Goal: Check status: Check status

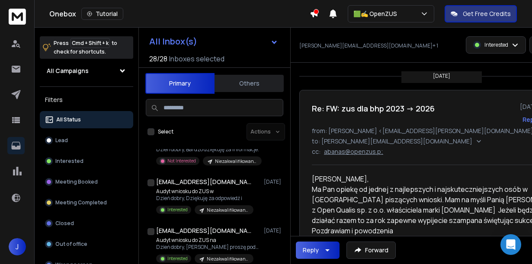
scroll to position [1085, 0]
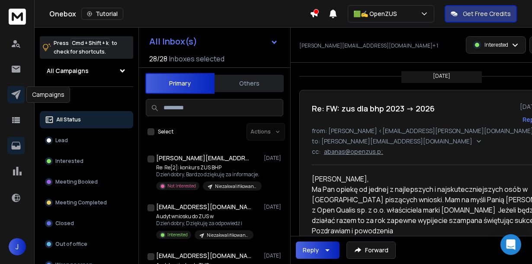
click at [19, 100] on link at bounding box center [15, 94] width 17 height 17
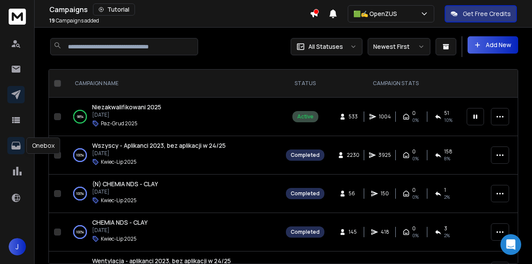
click at [19, 145] on icon at bounding box center [16, 146] width 10 height 10
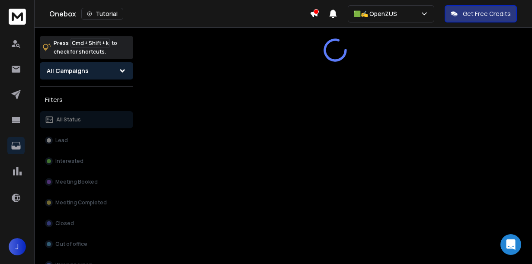
click at [120, 71] on icon at bounding box center [123, 71] width 8 height 8
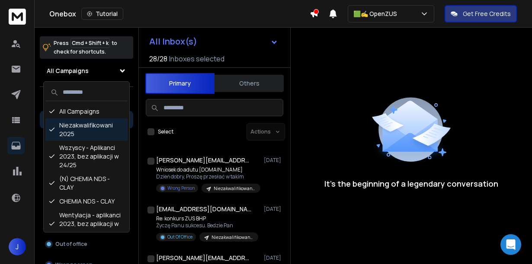
click at [89, 131] on div "Niezakwalifikowani 2025" at bounding box center [86, 130] width 82 height 23
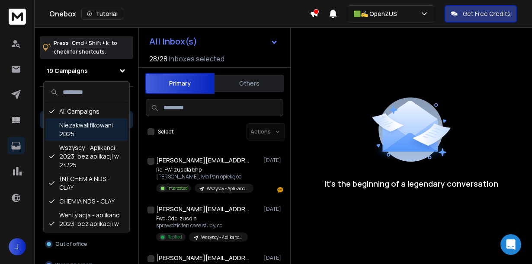
click at [69, 133] on div "Niezakwalifikowani 2025" at bounding box center [86, 130] width 82 height 23
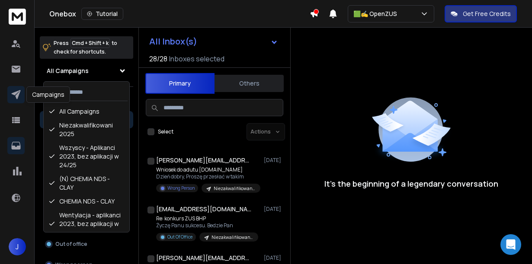
click at [17, 100] on link at bounding box center [15, 94] width 17 height 17
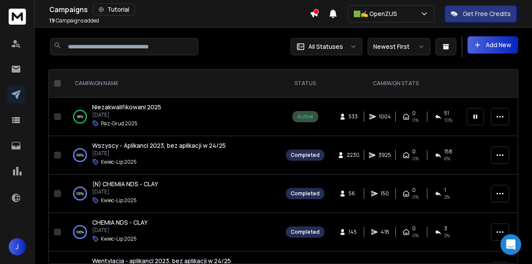
click at [124, 109] on span "Niezakwalifikowani 2025" at bounding box center [126, 107] width 69 height 8
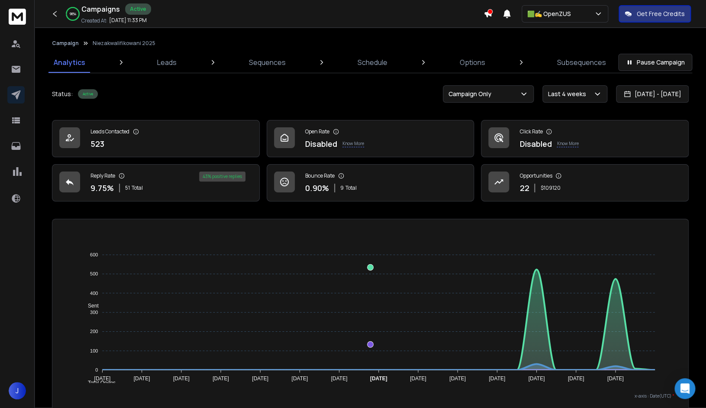
scroll to position [2, 0]
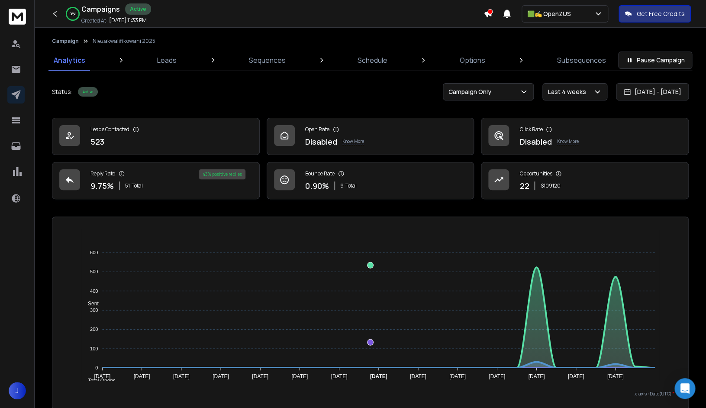
click at [189, 132] on link "Leads Contacted 523" at bounding box center [156, 136] width 208 height 37
